Goal: Task Accomplishment & Management: Manage account settings

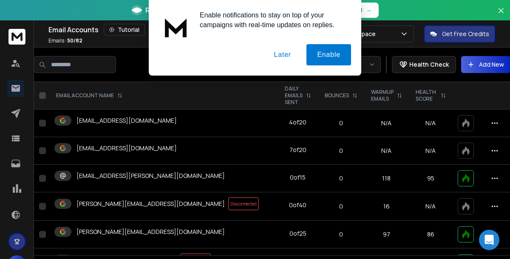
click at [284, 54] on button "Later" at bounding box center [282, 54] width 38 height 21
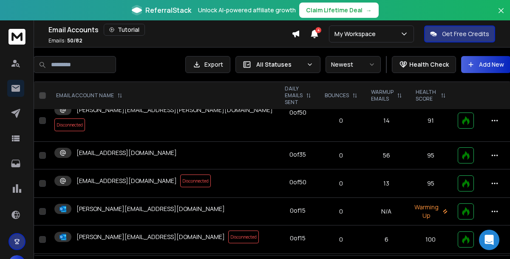
scroll to position [5, 0]
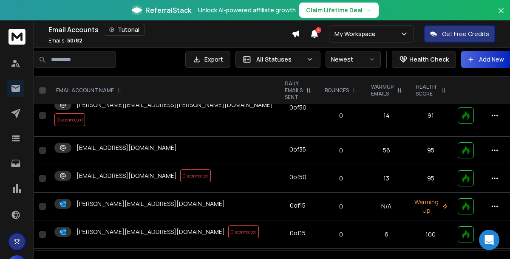
click at [316, 41] on div "4 My Workspace Get Free Credits" at bounding box center [394, 34] width 204 height 17
click at [319, 32] on div "4" at bounding box center [315, 34] width 9 height 9
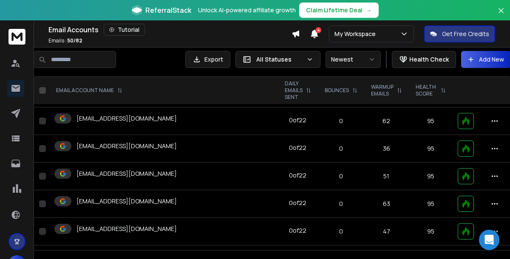
scroll to position [113, 0]
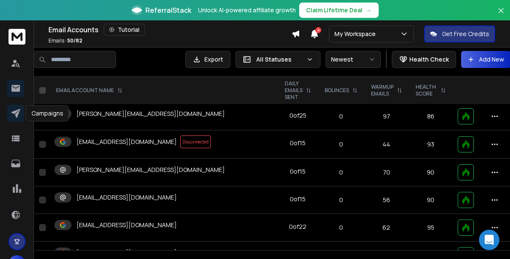
click at [13, 111] on icon at bounding box center [16, 113] width 10 height 10
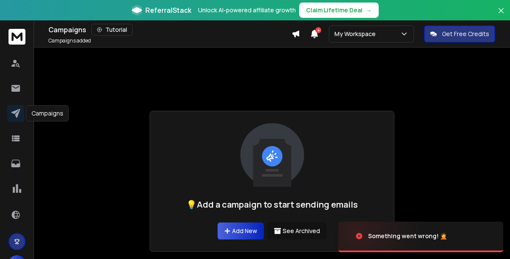
scroll to position [65, 0]
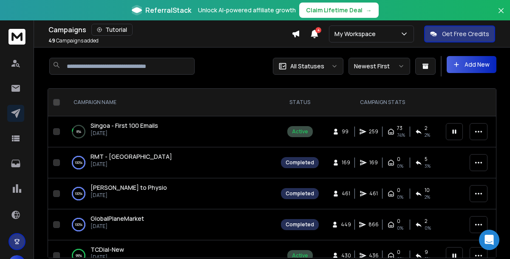
click at [156, 128] on span "Singoa - First 100 Emails" at bounding box center [125, 126] width 68 height 8
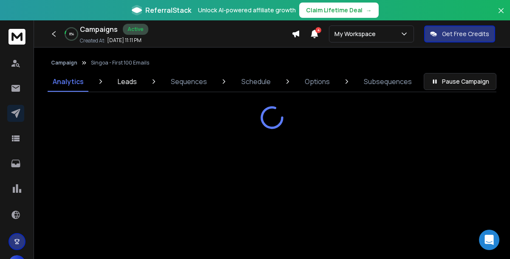
click at [128, 85] on p "Leads" at bounding box center [127, 82] width 19 height 10
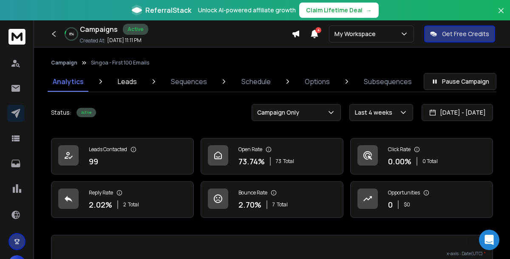
click at [125, 83] on p "Leads" at bounding box center [127, 82] width 19 height 10
click at [130, 79] on p "Leads" at bounding box center [127, 82] width 19 height 10
click at [136, 87] on link "Leads" at bounding box center [127, 81] width 29 height 20
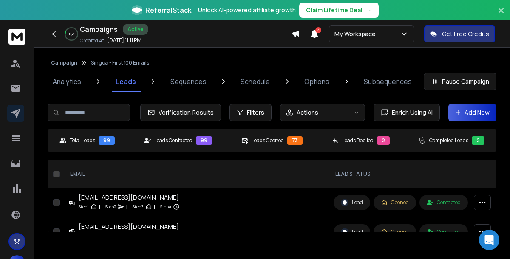
click at [450, 109] on button "Add New" at bounding box center [473, 112] width 48 height 17
click at [460, 111] on icon at bounding box center [459, 113] width 6 height 6
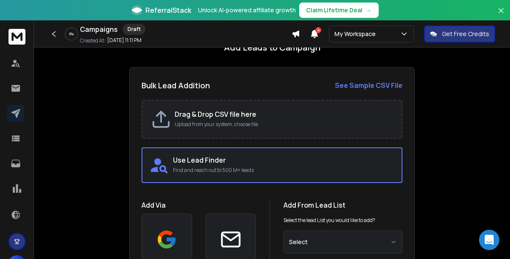
scroll to position [28, 0]
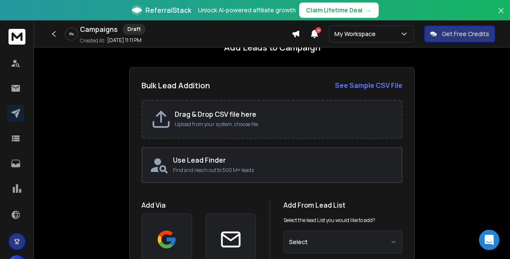
click at [284, 121] on p "Upload from your system, choose file" at bounding box center [284, 124] width 219 height 7
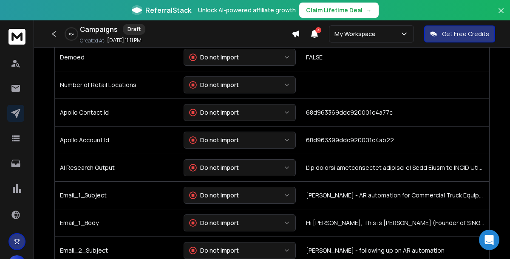
scroll to position [1194, 0]
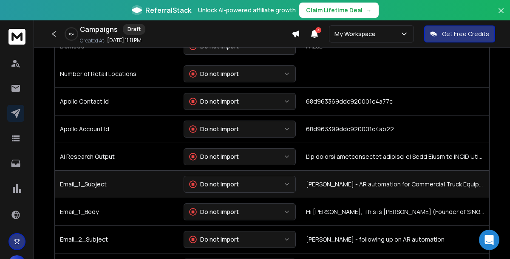
click at [245, 180] on button "Do not import" at bounding box center [240, 184] width 112 height 17
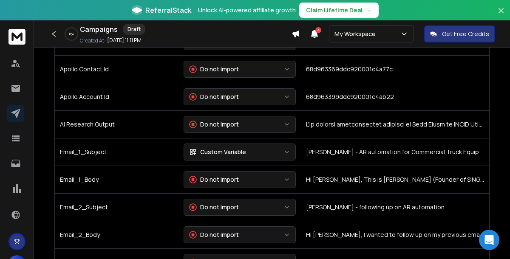
scroll to position [1236, 0]
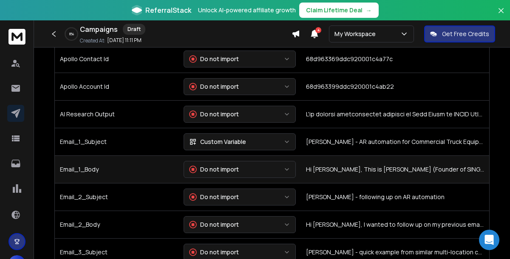
click at [233, 177] on button "Do not import" at bounding box center [240, 169] width 112 height 17
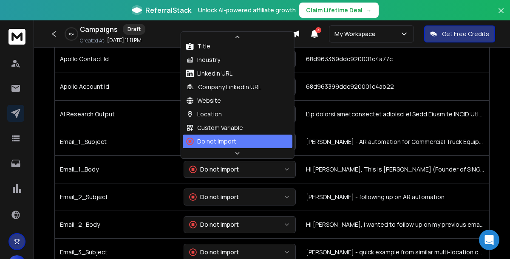
scroll to position [77, 0]
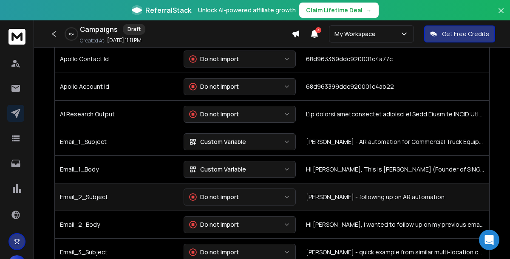
click at [236, 192] on button "Do not import" at bounding box center [240, 197] width 112 height 17
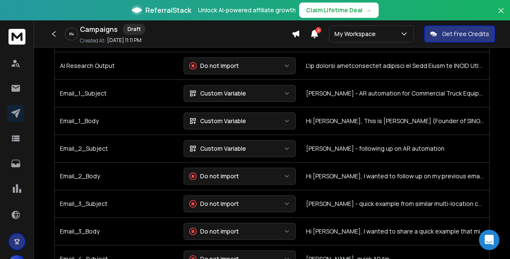
scroll to position [1289, 0]
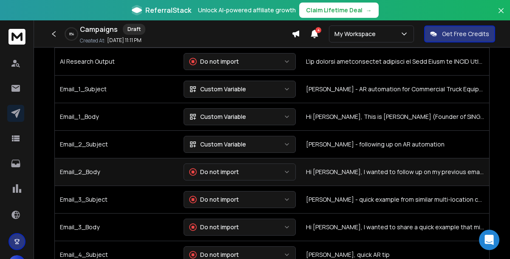
click at [234, 172] on div "Do not import" at bounding box center [214, 172] width 50 height 9
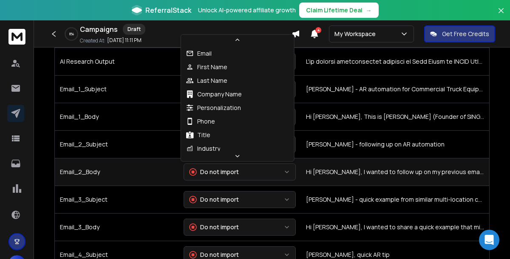
scroll to position [86, 0]
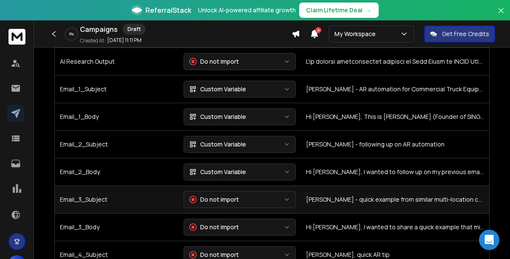
click at [241, 198] on button "Do not import" at bounding box center [240, 199] width 112 height 17
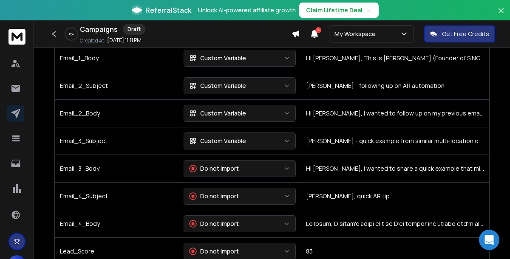
scroll to position [1352, 0]
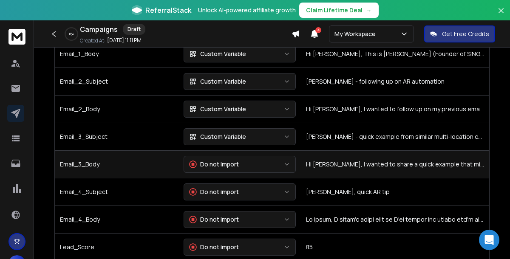
click at [242, 162] on button "Do not import" at bounding box center [240, 164] width 112 height 17
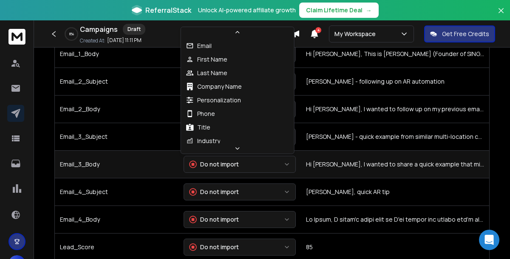
scroll to position [86, 0]
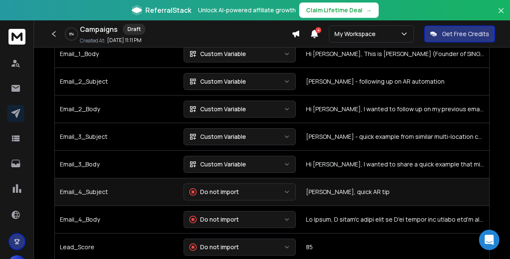
click at [246, 190] on button "Do not import" at bounding box center [240, 192] width 112 height 17
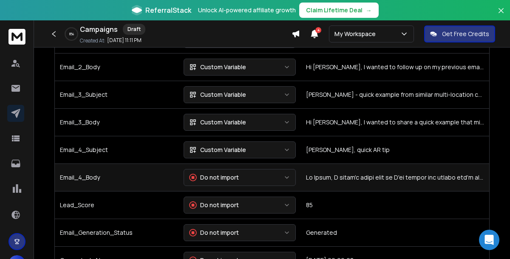
scroll to position [1394, 0]
click at [243, 180] on button "Do not import" at bounding box center [240, 177] width 112 height 17
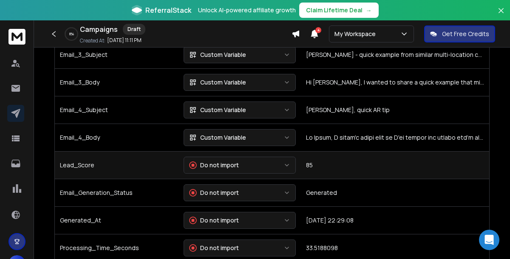
scroll to position [1568, 0]
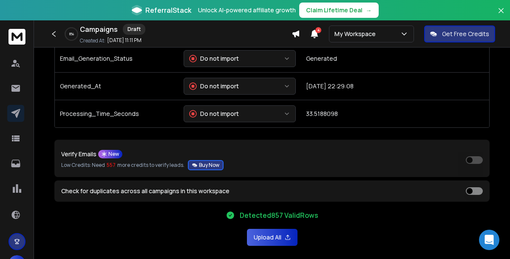
click at [283, 234] on button "Upload All" at bounding box center [272, 237] width 51 height 17
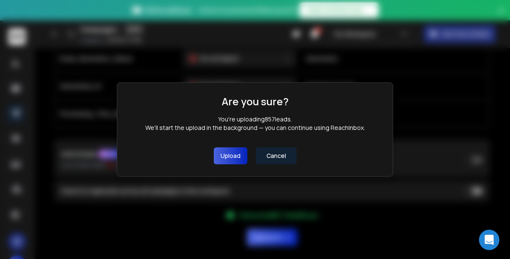
click at [240, 157] on button "Upload" at bounding box center [231, 156] width 34 height 17
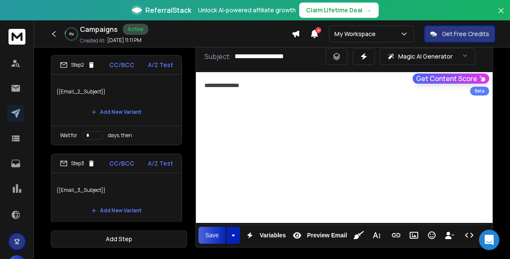
scroll to position [186, 0]
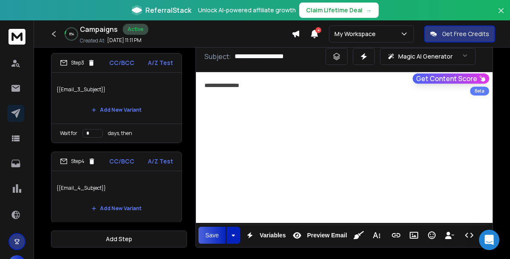
click at [159, 160] on p "A/Z Test" at bounding box center [160, 161] width 25 height 9
type input "**********"
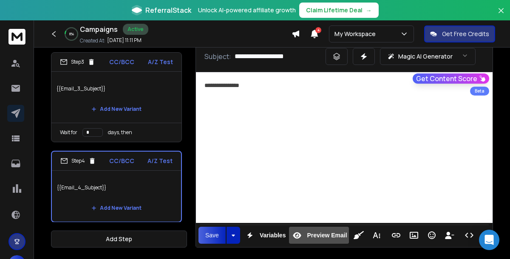
click at [309, 231] on div "Preview Email" at bounding box center [319, 236] width 60 height 14
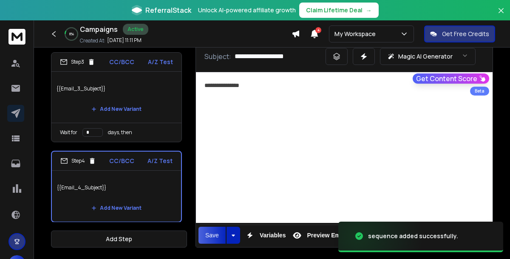
scroll to position [0, 0]
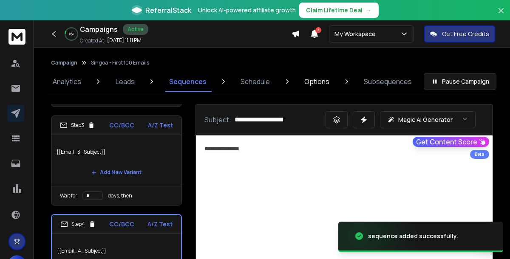
click at [322, 77] on p "Options" at bounding box center [317, 82] width 25 height 10
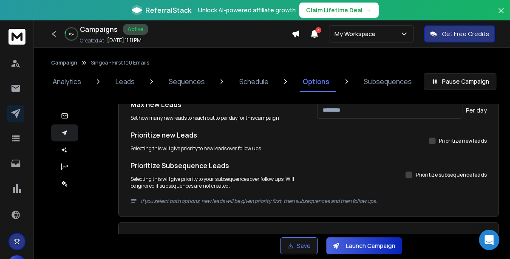
scroll to position [491, 0]
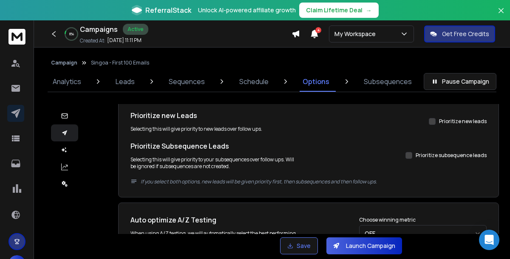
click at [437, 121] on div "Prioritize new leads" at bounding box center [458, 121] width 58 height 7
click at [430, 122] on button "Prioritize new leads" at bounding box center [432, 121] width 7 height 7
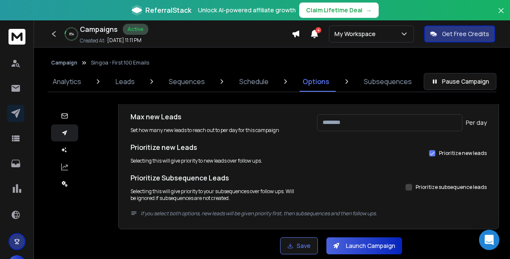
scroll to position [459, 0]
click at [357, 125] on input "***" at bounding box center [389, 123] width 145 height 17
type input "**"
click at [308, 249] on button "Save" at bounding box center [299, 246] width 38 height 17
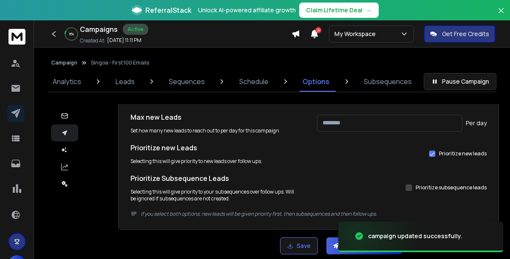
click at [335, 247] on ol "campaign updated successfully." at bounding box center [421, 237] width 179 height 44
click at [331, 246] on button "Launch Campaign" at bounding box center [365, 246] width 76 height 17
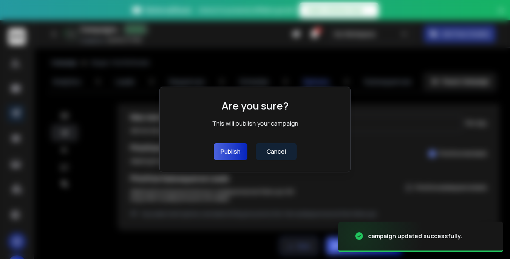
click at [234, 151] on button "Publish" at bounding box center [231, 151] width 34 height 17
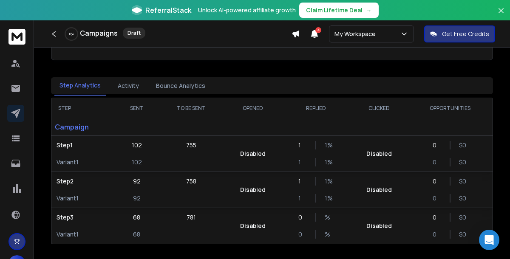
scroll to position [339, 0]
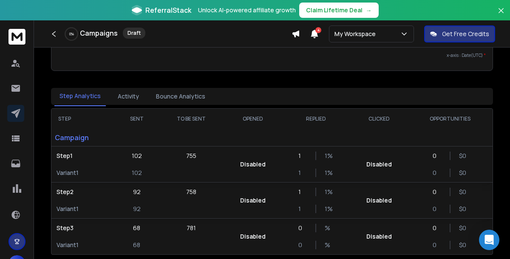
click at [151, 85] on div "Leads Contacted 102 Open Rate Disabled Know More Click Rate Disabled Know More …" at bounding box center [272, 21] width 442 height 474
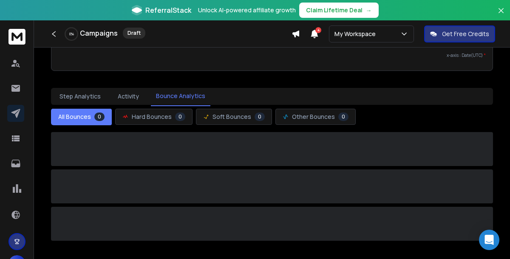
click at [128, 92] on button "Activity" at bounding box center [128, 96] width 31 height 19
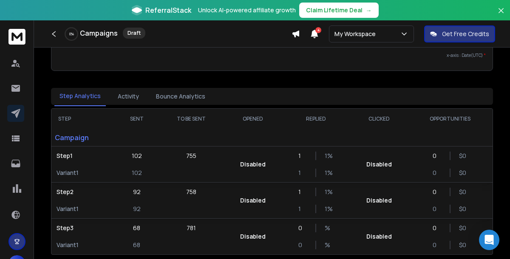
click at [83, 93] on button "Step Analytics" at bounding box center [79, 97] width 51 height 20
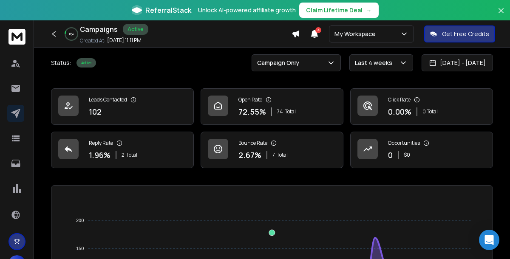
scroll to position [50, 0]
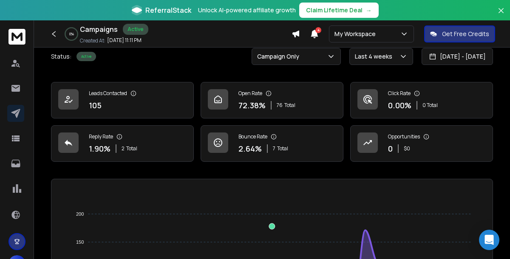
scroll to position [56, 0]
